Goal: Task Accomplishment & Management: Manage account settings

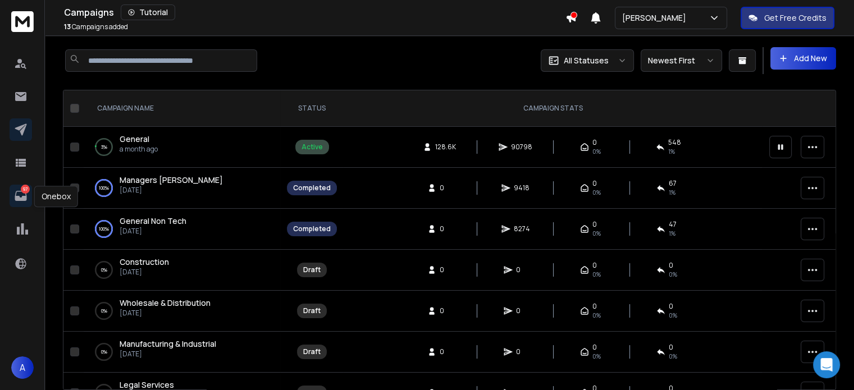
drag, startPoint x: 0, startPoint y: 0, endPoint x: 30, endPoint y: 199, distance: 201.6
click at [30, 199] on div "97" at bounding box center [23, 198] width 26 height 26
click at [25, 198] on icon at bounding box center [21, 196] width 12 height 10
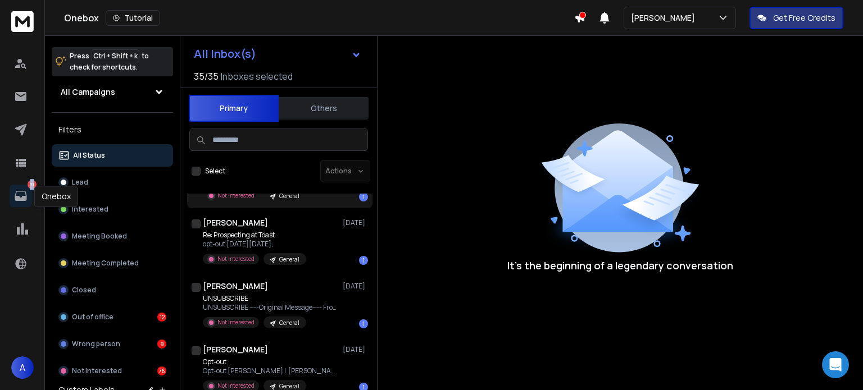
scroll to position [225, 0]
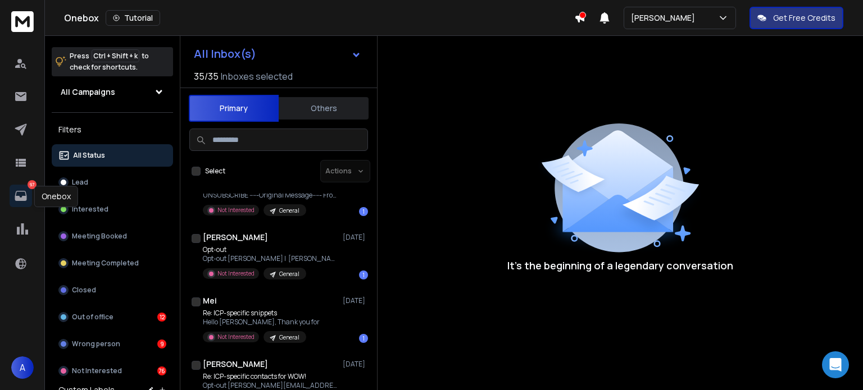
click at [304, 294] on div "Mei [DATE] Re: ICP-specific snippets Hello [PERSON_NAME], Thank you for Not Int…" at bounding box center [279, 319] width 185 height 61
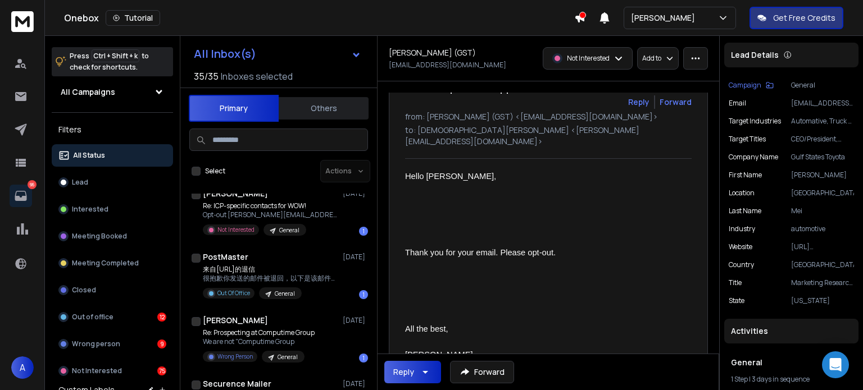
scroll to position [449, 0]
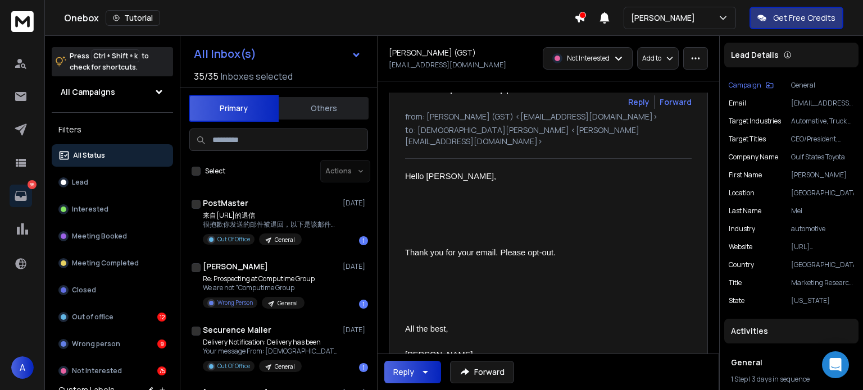
click at [314, 299] on div "Wrong Person General" at bounding box center [259, 303] width 112 height 12
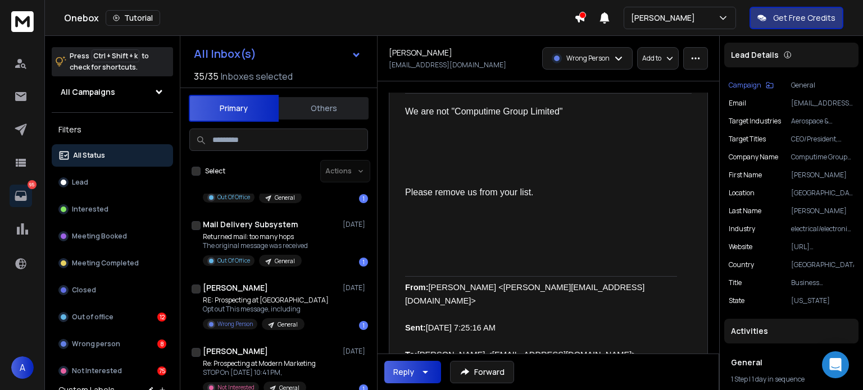
scroll to position [1516, 0]
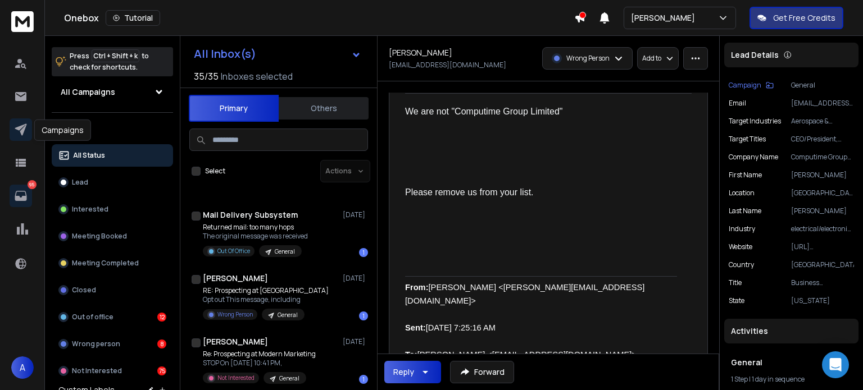
click at [19, 127] on icon at bounding box center [21, 130] width 12 height 12
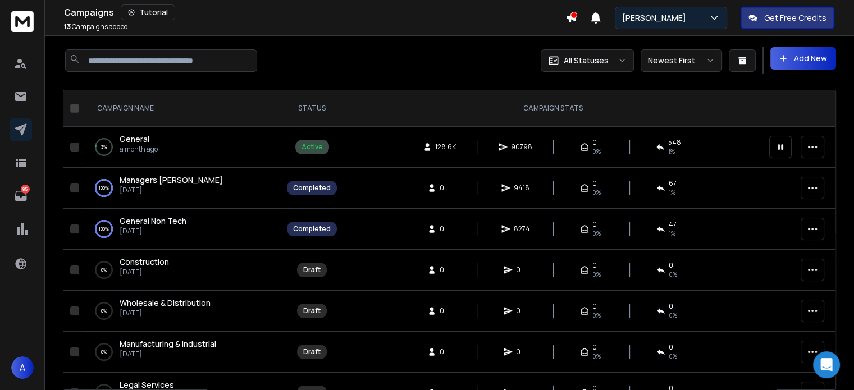
click at [654, 21] on p "[PERSON_NAME]" at bounding box center [656, 17] width 69 height 11
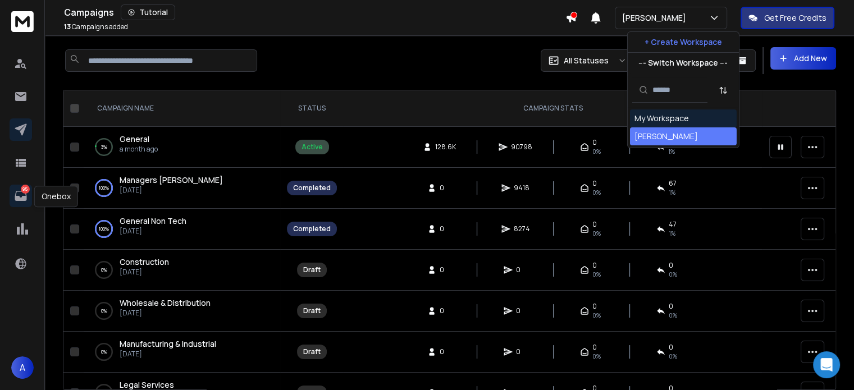
click at [17, 196] on icon at bounding box center [20, 195] width 13 height 13
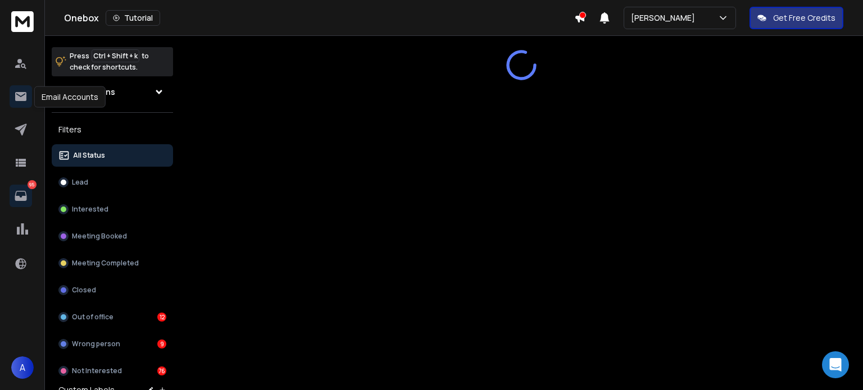
click at [12, 98] on link at bounding box center [21, 96] width 22 height 22
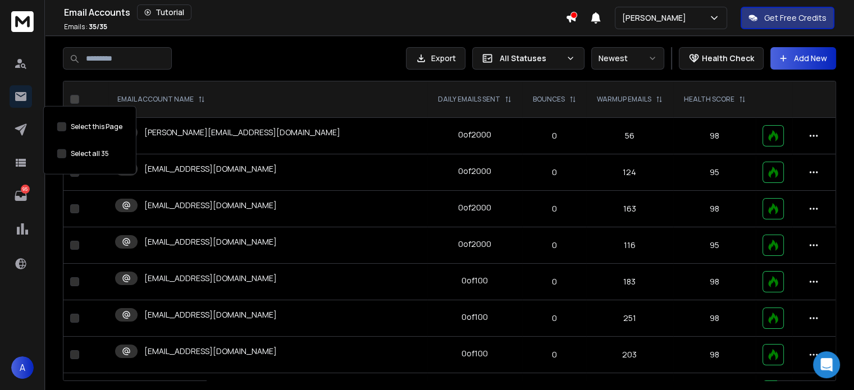
click at [60, 152] on button "Select this Page" at bounding box center [61, 153] width 9 height 9
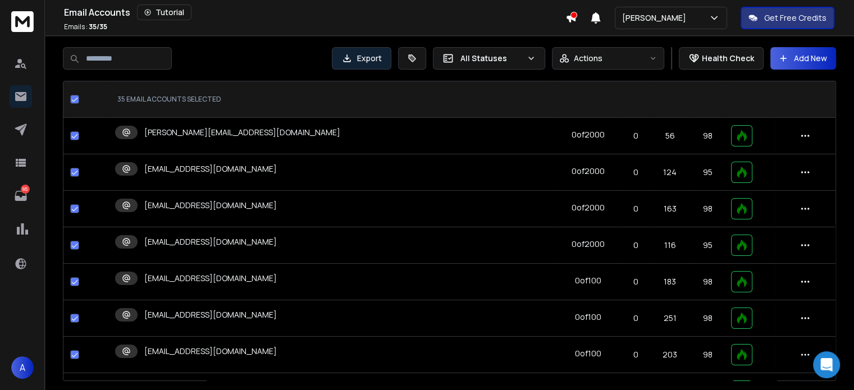
click at [380, 53] on button "Export" at bounding box center [362, 58] width 60 height 22
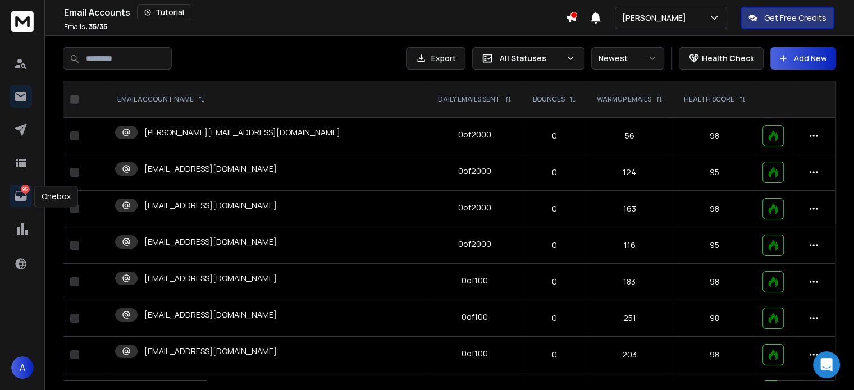
click at [11, 203] on link "95" at bounding box center [21, 196] width 22 height 22
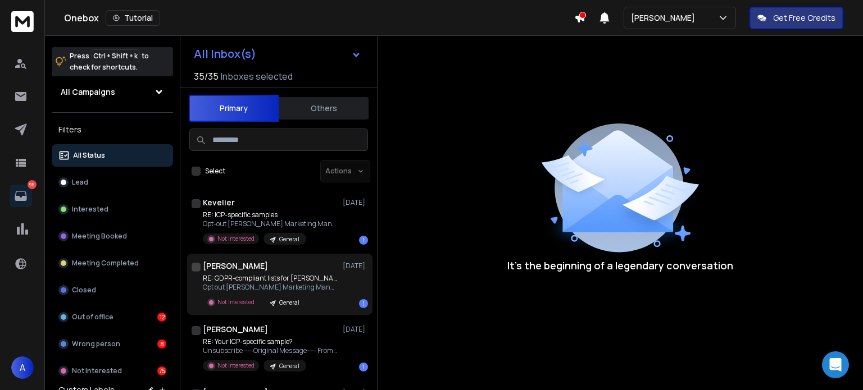
scroll to position [1067, 0]
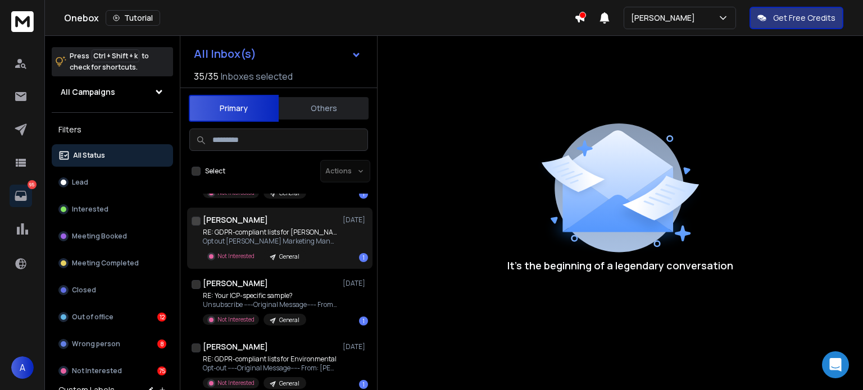
click at [321, 346] on div "[PERSON_NAME] [DATE]" at bounding box center [285, 346] width 165 height 11
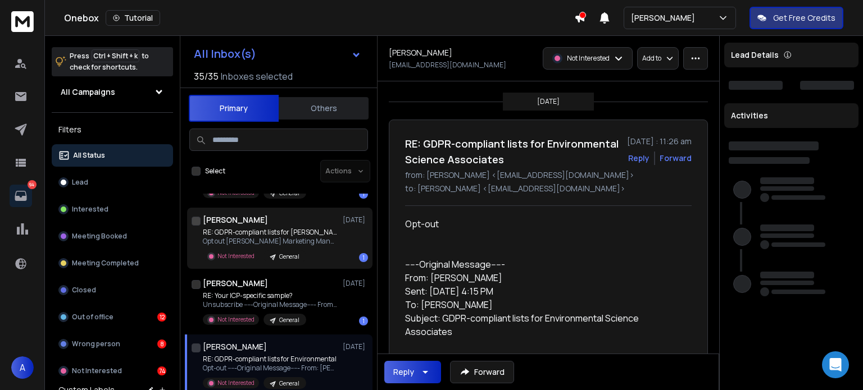
click at [317, 246] on div "RE: GDPR-compliant lists for [PERSON_NAME] Opt out [PERSON_NAME] Marketing Mana…" at bounding box center [270, 245] width 135 height 34
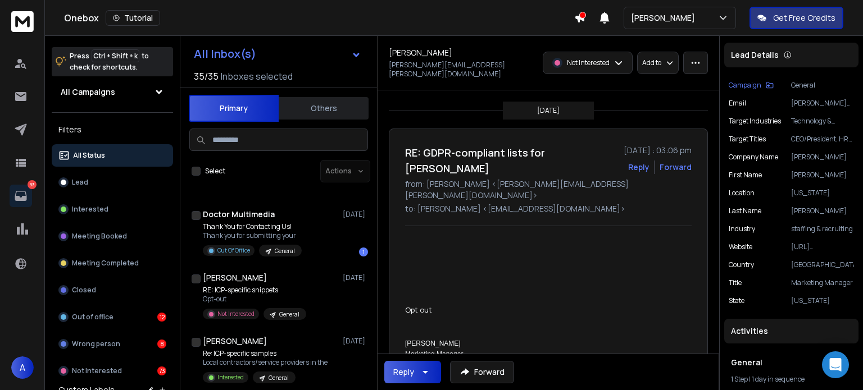
scroll to position [2021, 0]
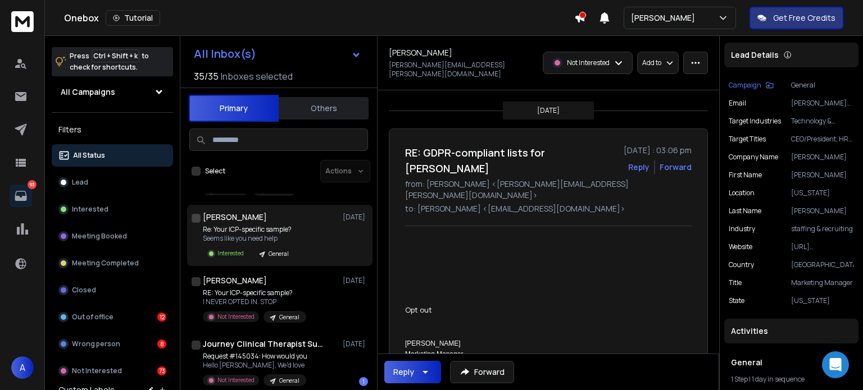
click at [302, 229] on div "Re: Your ICP-specific sample? Seems like you need help Interested General" at bounding box center [285, 242] width 165 height 34
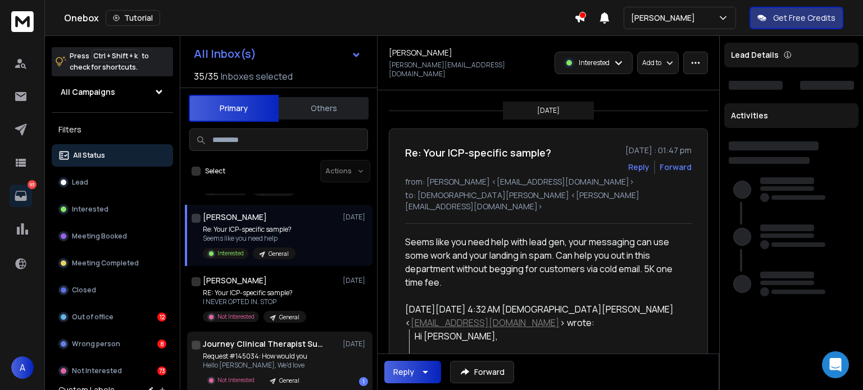
click at [337, 369] on div "Request #145034: How would you Hello [PERSON_NAME], We'd love Not Interested Ge…" at bounding box center [285, 369] width 165 height 34
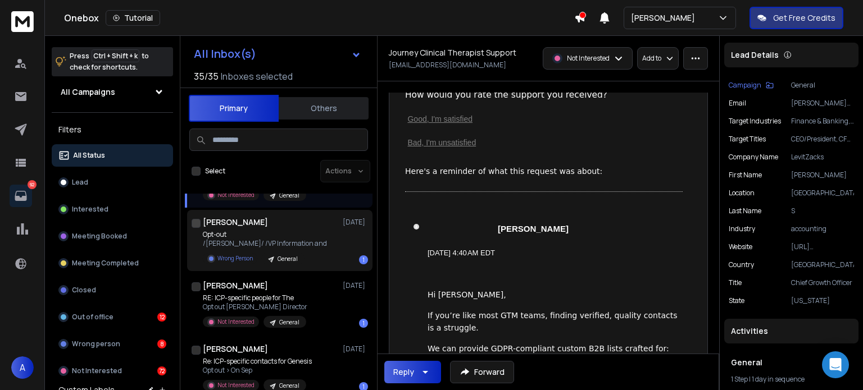
scroll to position [2302, 0]
